Goal: Task Accomplishment & Management: Use online tool/utility

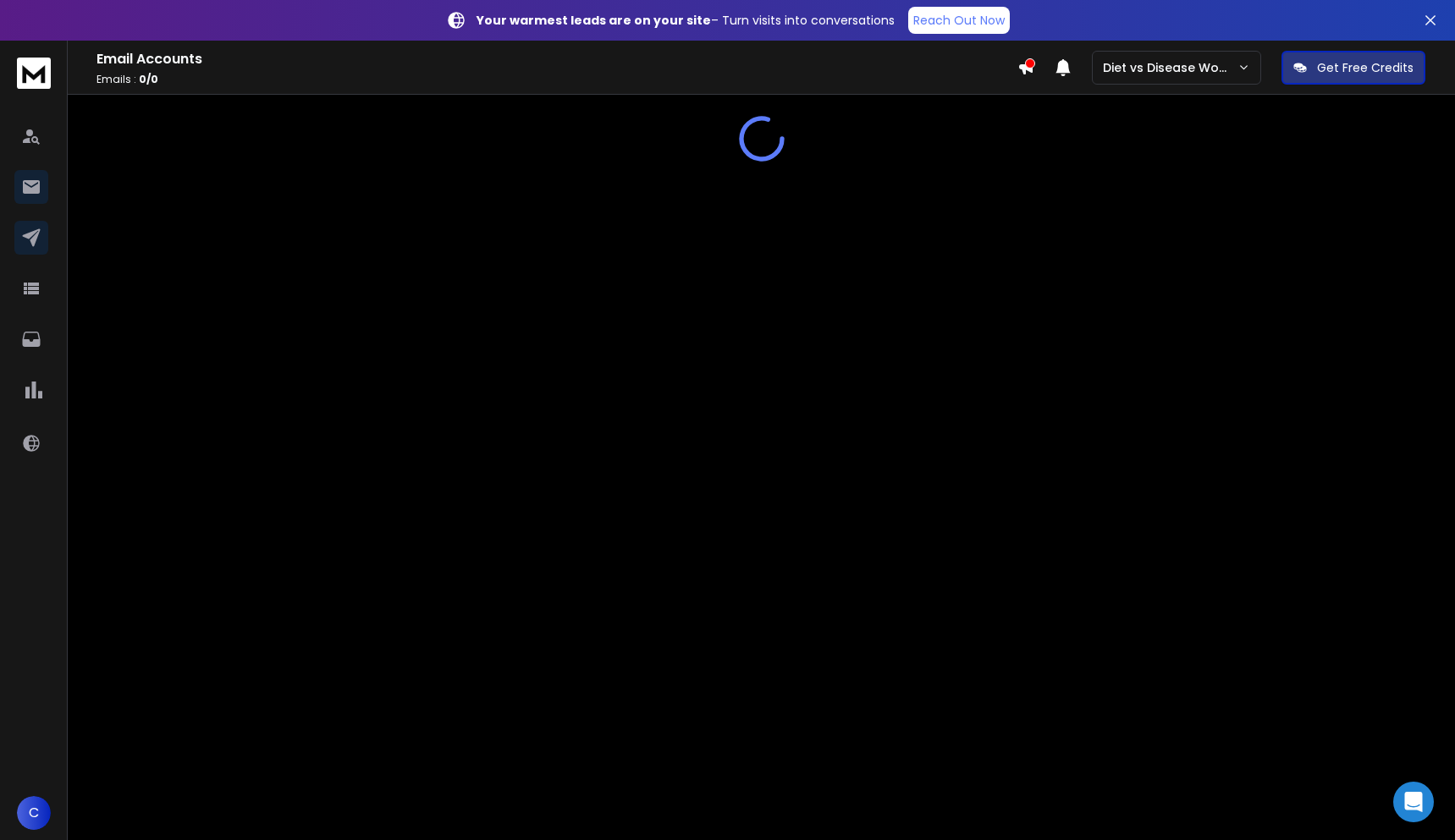
click at [47, 236] on body "Your warmest leads are on your site – Turn visits into conversations Reach Out …" at bounding box center [727, 420] width 1455 height 840
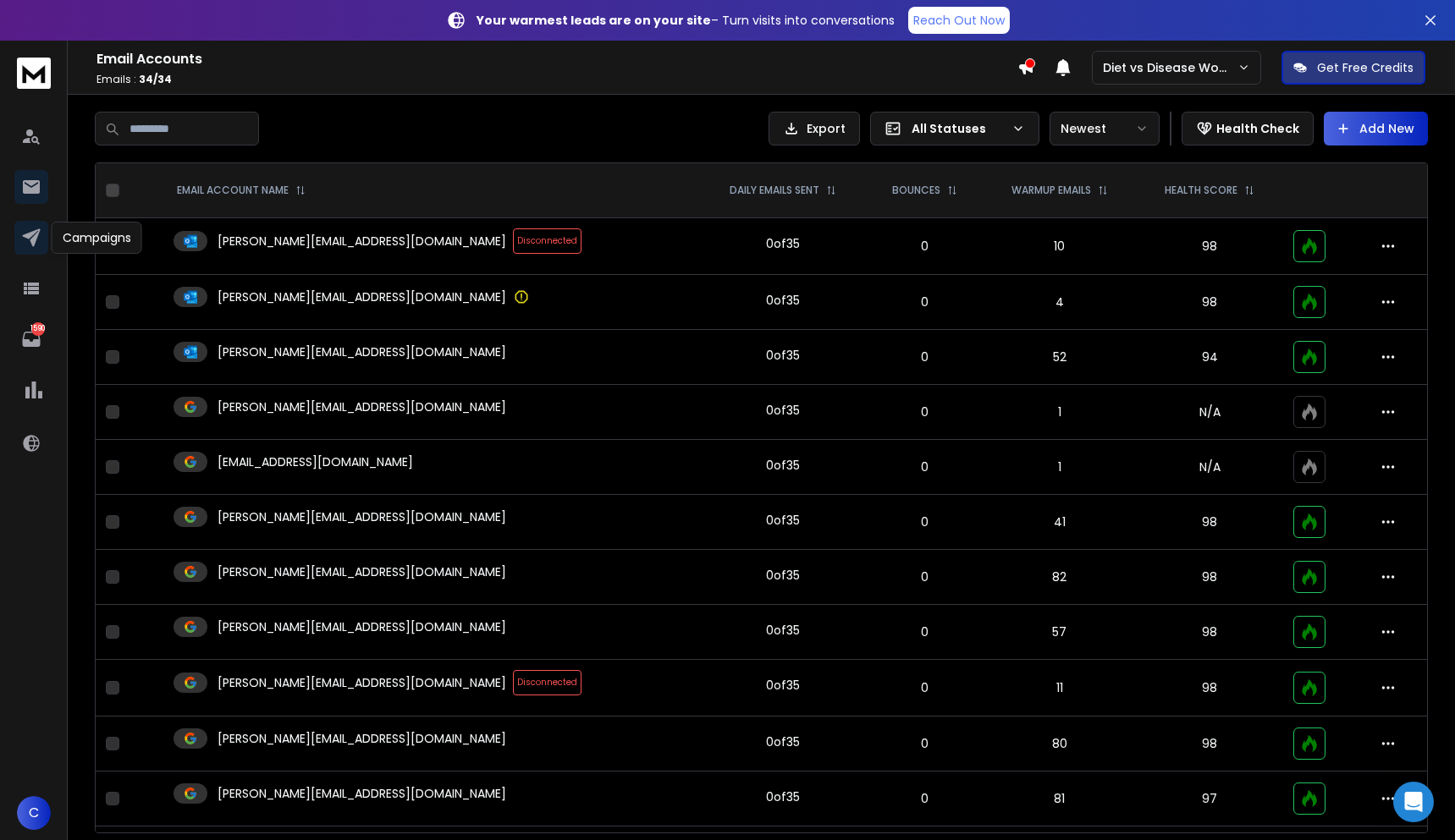
click at [25, 237] on icon at bounding box center [31, 237] width 18 height 18
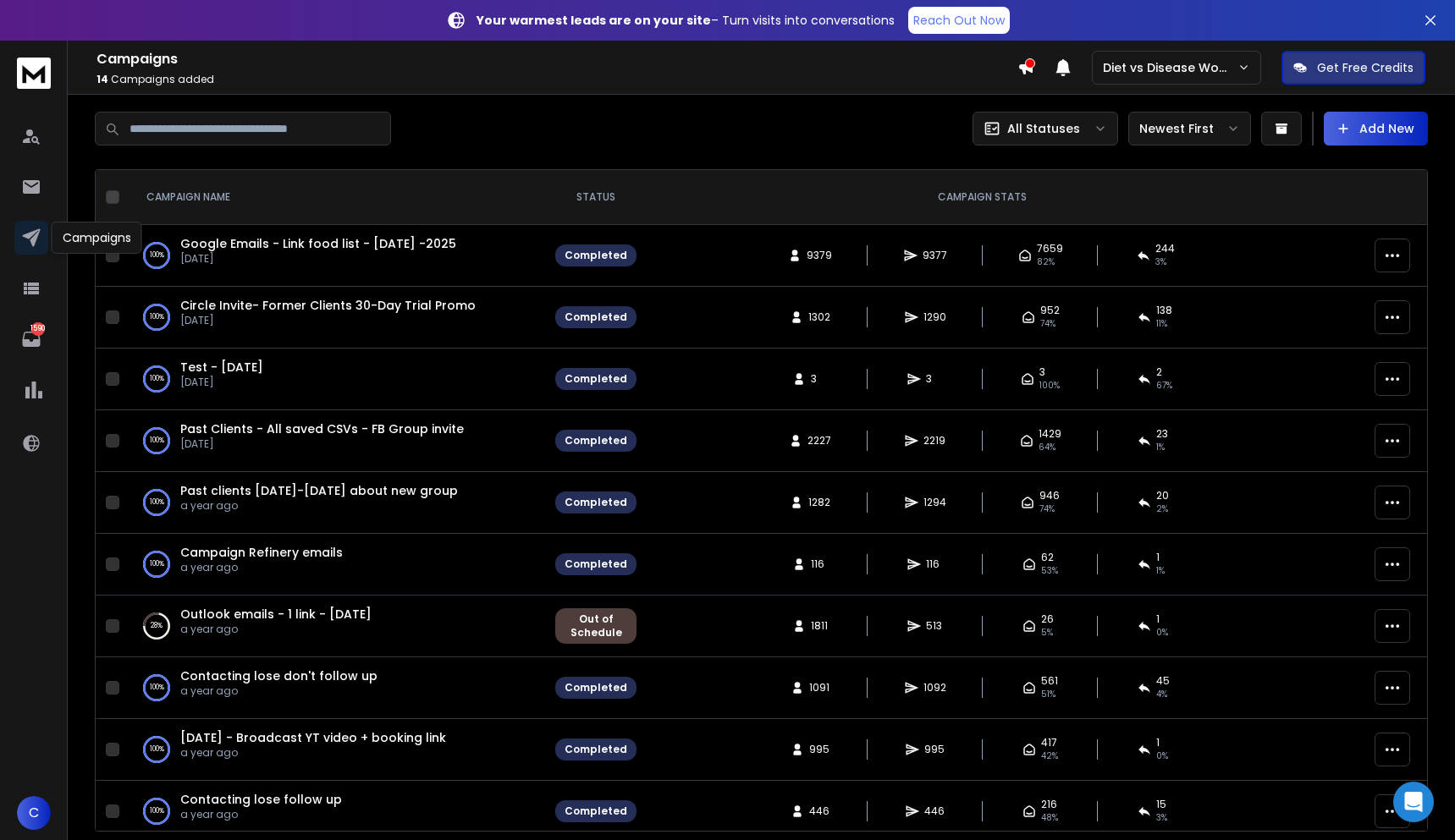
click at [316, 244] on span "Google Emails - Link food list - [DATE] -2025" at bounding box center [318, 243] width 276 height 17
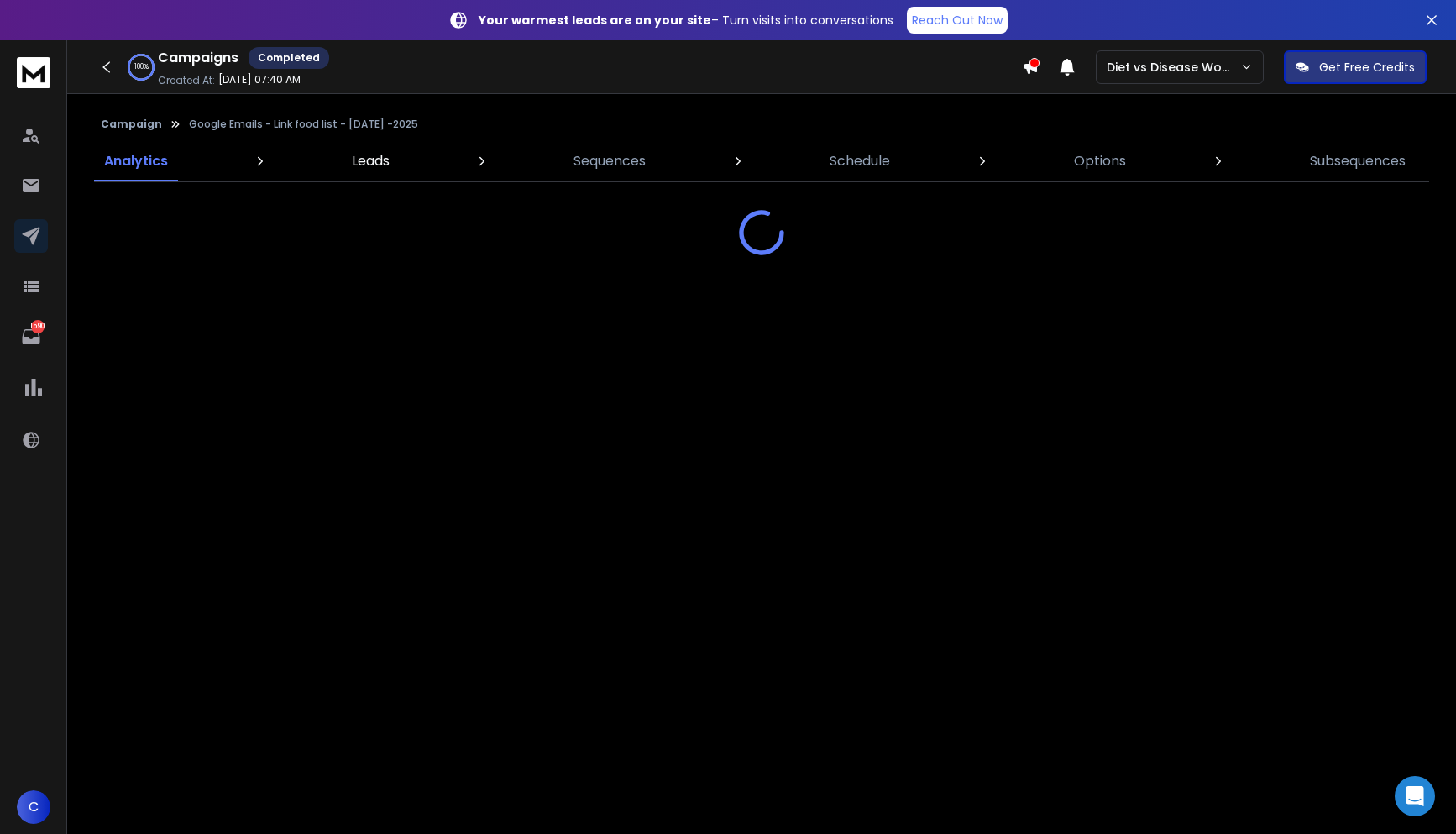
click at [370, 165] on p "Leads" at bounding box center [371, 161] width 37 height 21
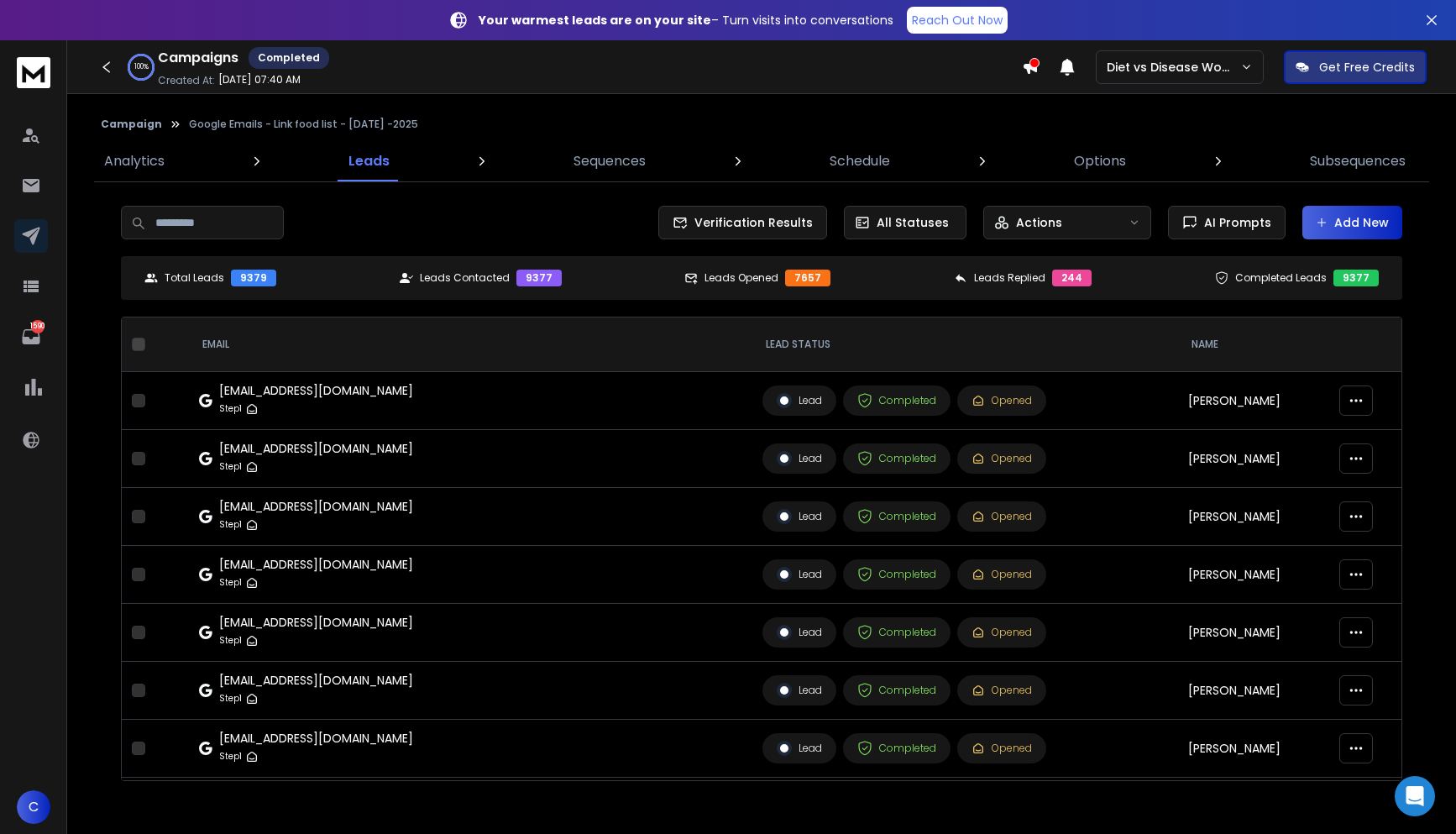
click at [1370, 223] on button "Add New" at bounding box center [1352, 223] width 100 height 34
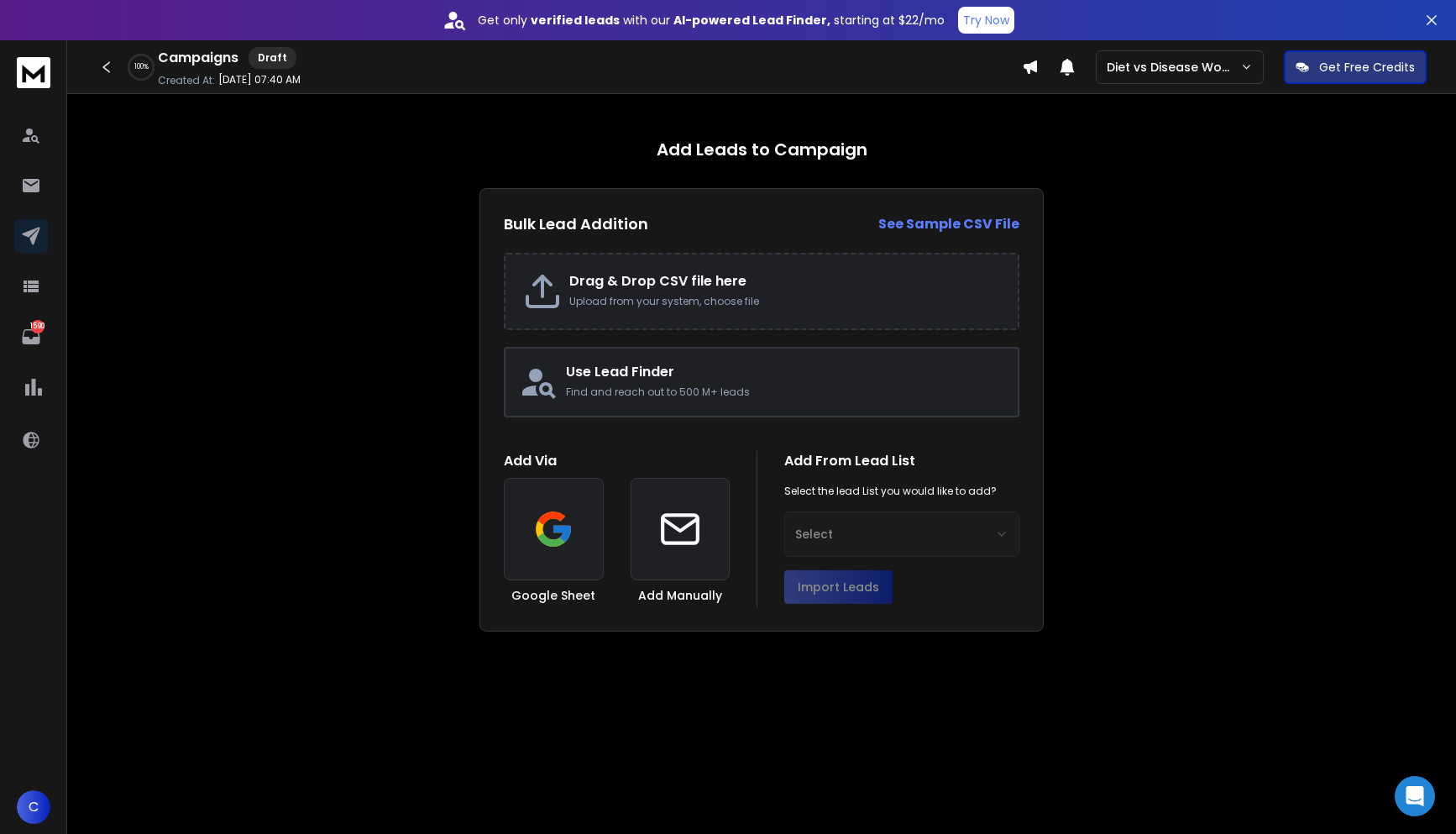
click at [654, 294] on p "Upload from your system, choose file" at bounding box center [785, 301] width 432 height 13
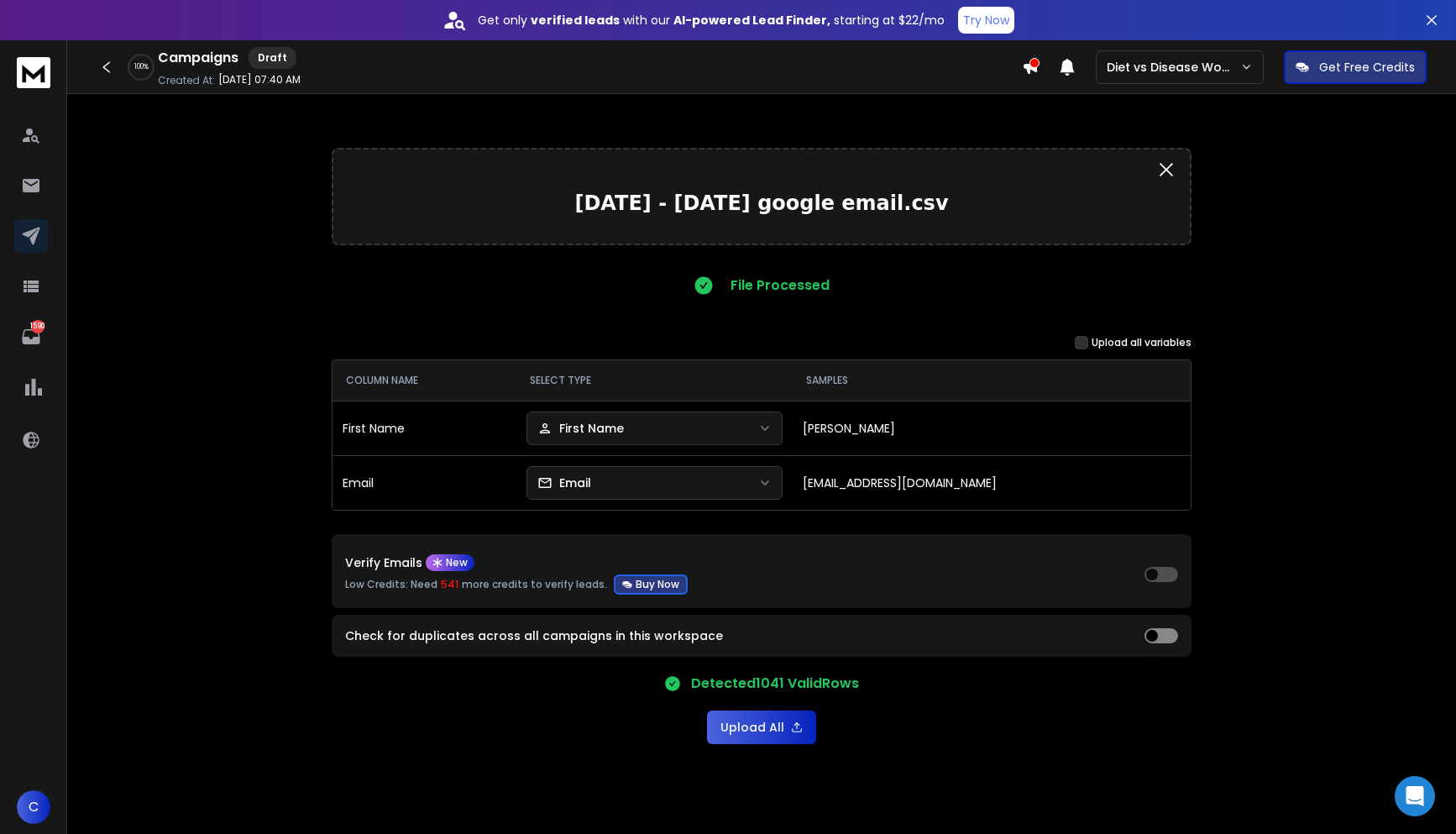
click at [1155, 632] on button "Check for duplicates across all campaigns in this workspace" at bounding box center [1161, 635] width 34 height 15
click at [721, 725] on button "Upload All" at bounding box center [761, 728] width 109 height 34
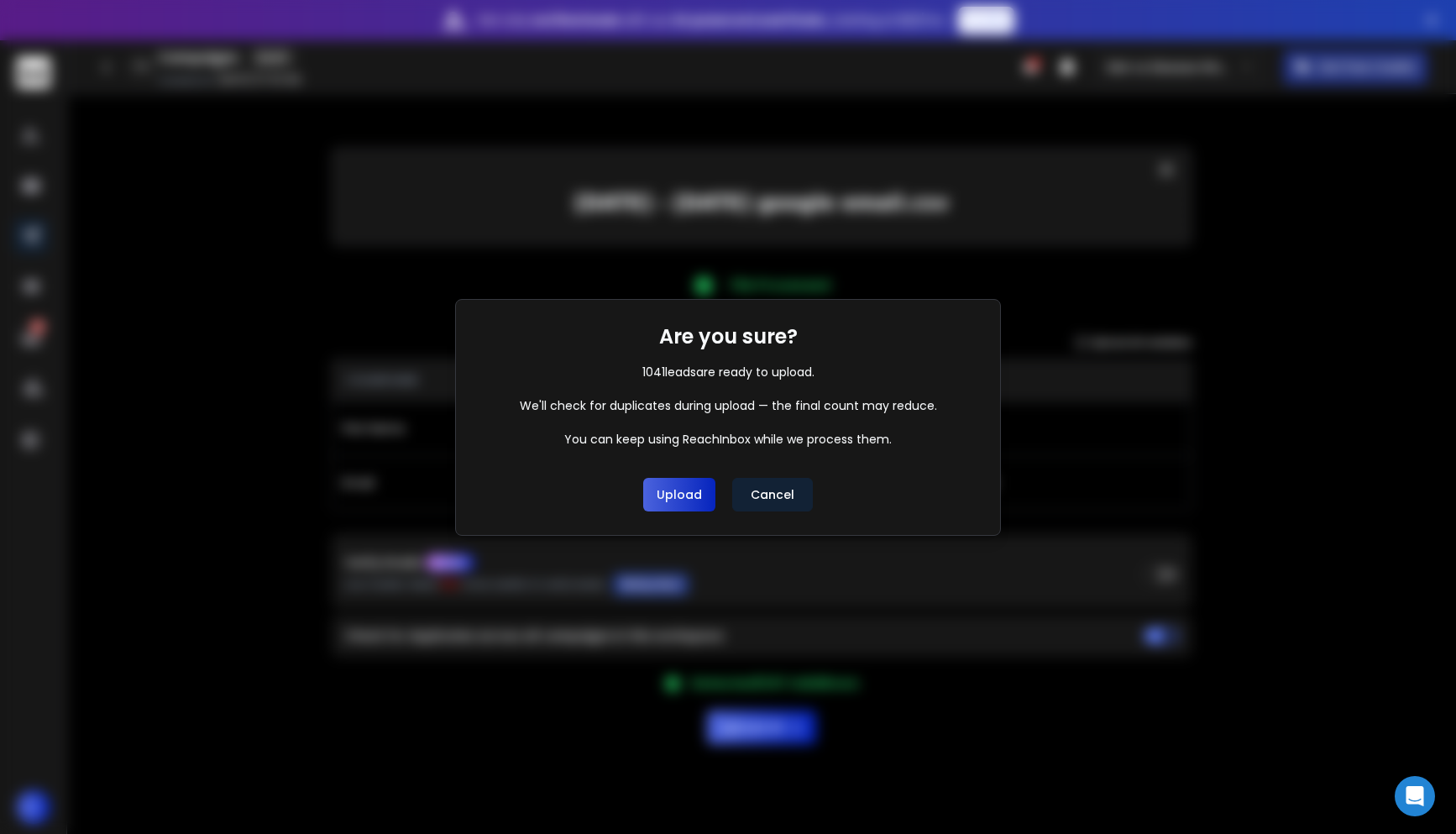
click at [695, 511] on div "Are you sure? 1041 lead s are ready to upload. We'll check for duplicates durin…" at bounding box center [728, 417] width 546 height 237
click at [692, 507] on button "Upload" at bounding box center [679, 495] width 72 height 34
